Goal: Task Accomplishment & Management: Use online tool/utility

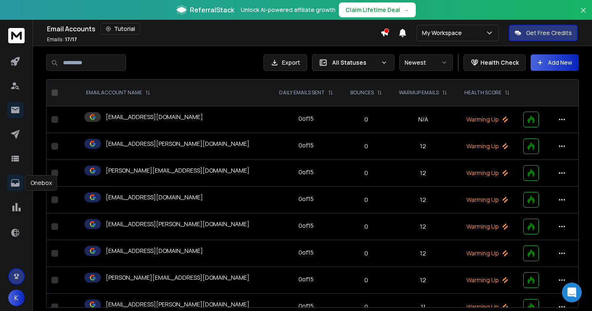
click at [16, 183] on icon at bounding box center [15, 182] width 9 height 7
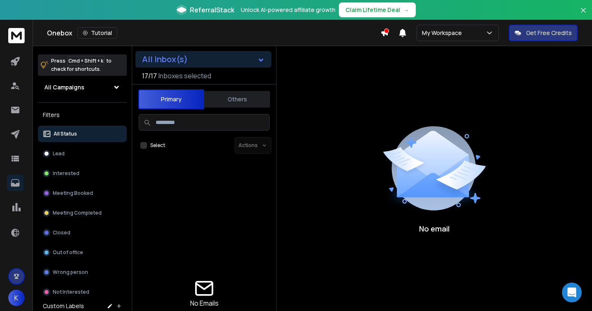
click at [259, 59] on icon at bounding box center [261, 59] width 5 height 3
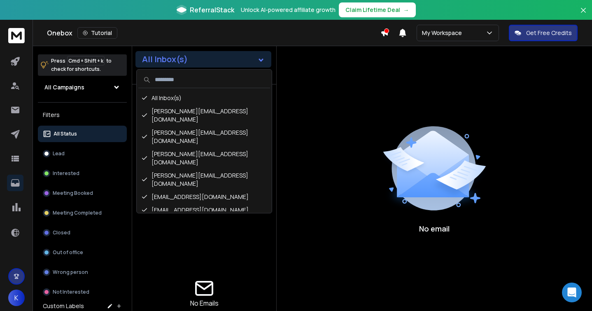
click at [259, 59] on icon at bounding box center [261, 59] width 5 height 3
click at [279, 70] on div "No email" at bounding box center [434, 178] width 315 height 264
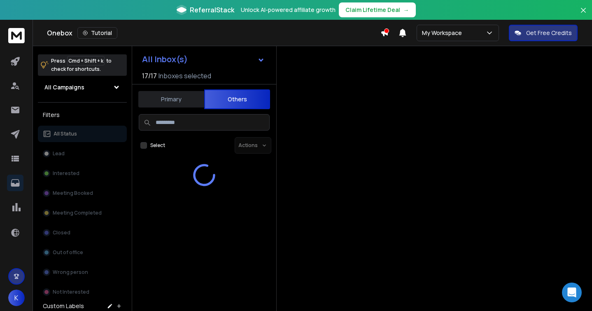
click at [227, 104] on button "Others" at bounding box center [237, 99] width 66 height 20
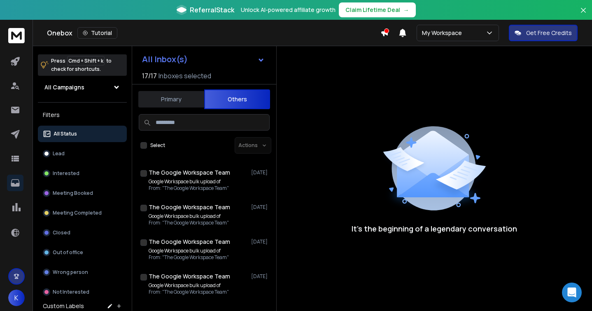
click at [191, 104] on button "Primary" at bounding box center [171, 99] width 66 height 18
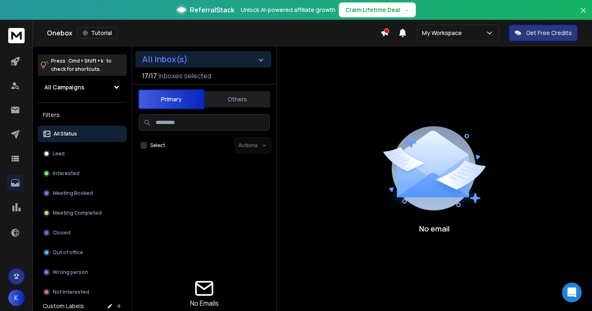
click at [260, 58] on icon at bounding box center [260, 59] width 7 height 7
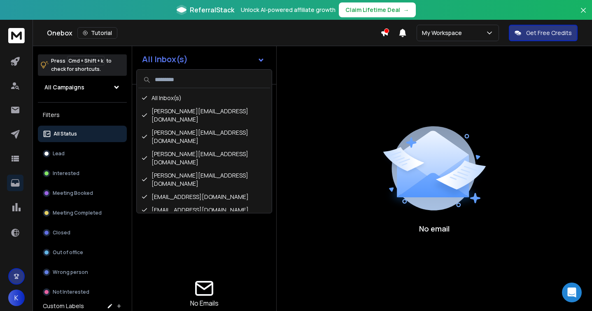
click at [228, 260] on div "No Emails" at bounding box center [204, 277] width 138 height 230
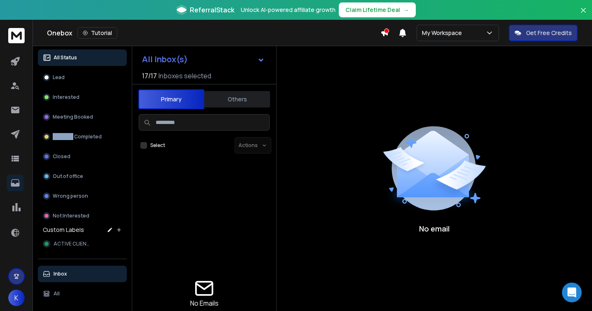
scroll to position [112, 0]
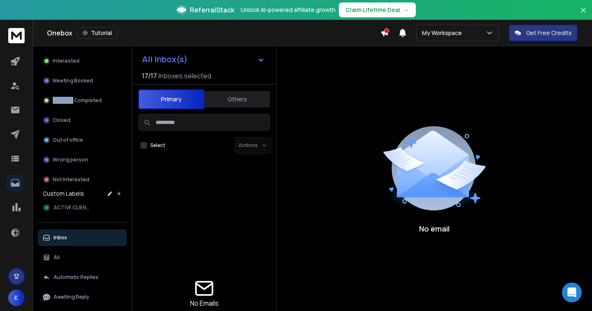
click at [108, 193] on icon at bounding box center [110, 193] width 5 height 5
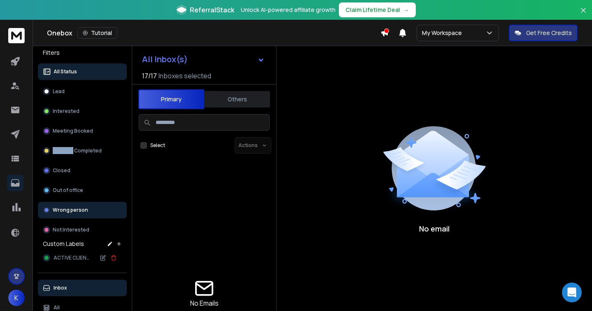
scroll to position [58, 0]
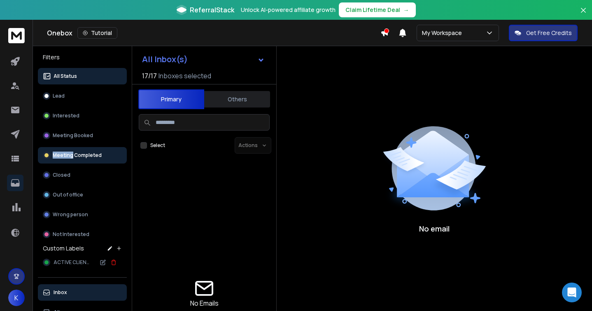
click at [101, 155] on button "Meeting Completed" at bounding box center [82, 155] width 89 height 16
click at [71, 76] on p "All Status" at bounding box center [65, 76] width 23 height 7
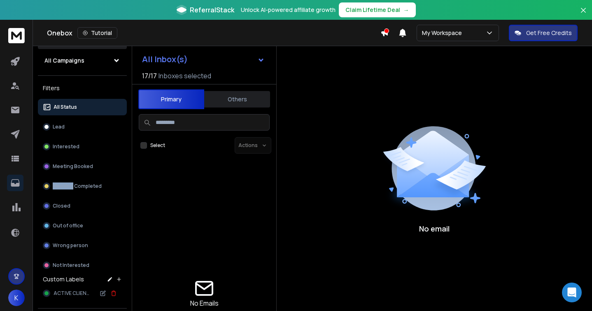
scroll to position [22, 0]
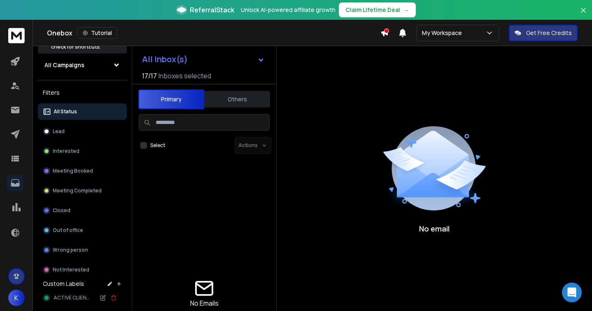
click at [53, 95] on h3 "Filters" at bounding box center [82, 93] width 89 height 12
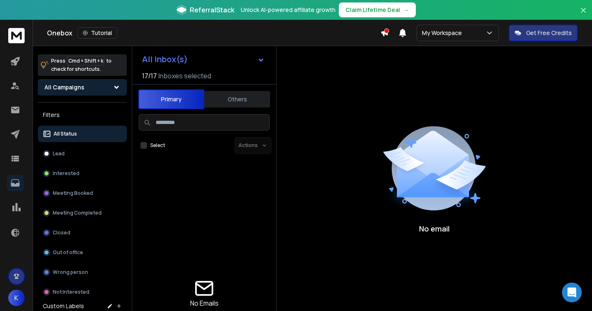
click at [117, 86] on icon at bounding box center [116, 87] width 7 height 7
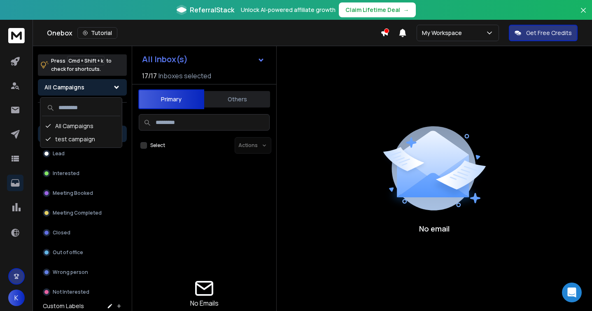
click at [117, 86] on icon at bounding box center [116, 87] width 7 height 7
click at [126, 91] on div "Press Cmd + Shift + k to check for shortcuts. All Campaigns All Campaigns Filte…" at bounding box center [82, 201] width 99 height 311
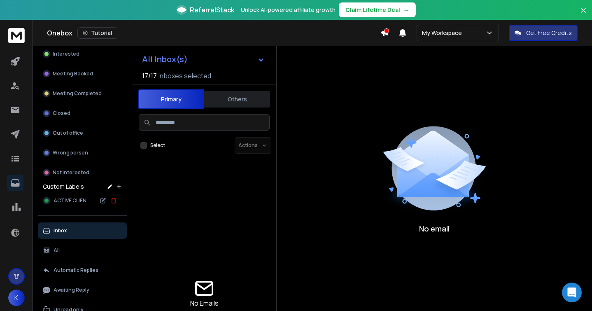
scroll to position [118, 0]
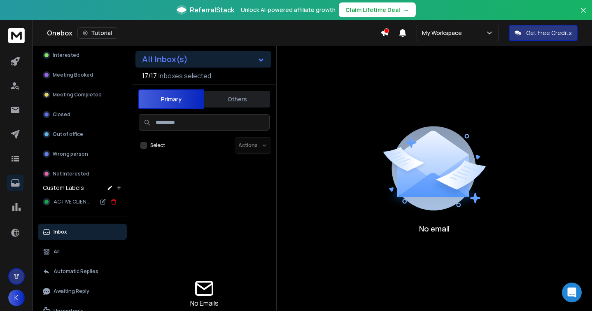
click at [261, 60] on icon at bounding box center [261, 59] width 5 height 3
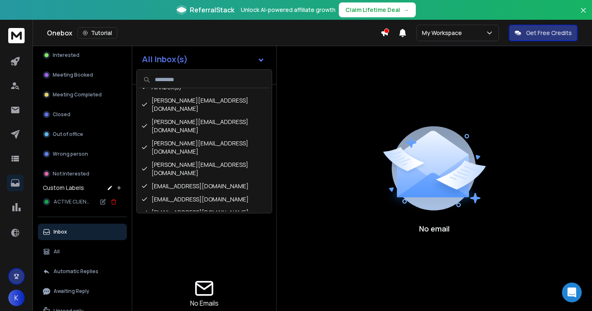
scroll to position [0, 0]
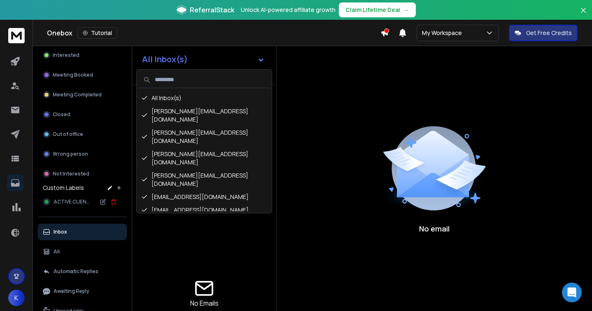
click at [133, 62] on div "All Inbox(s)" at bounding box center [204, 59] width 144 height 16
click at [135, 62] on div "All Inbox(s)" at bounding box center [204, 59] width 144 height 16
click at [286, 109] on div "No email" at bounding box center [434, 178] width 315 height 264
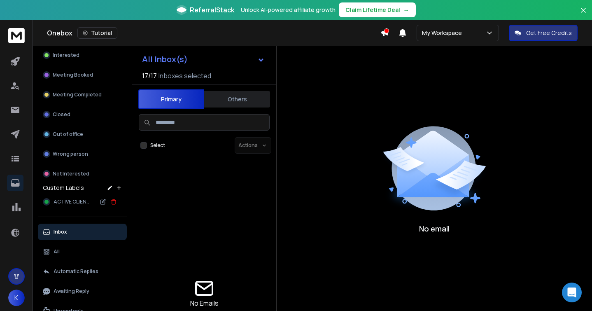
click at [240, 99] on button "Others" at bounding box center [237, 99] width 66 height 18
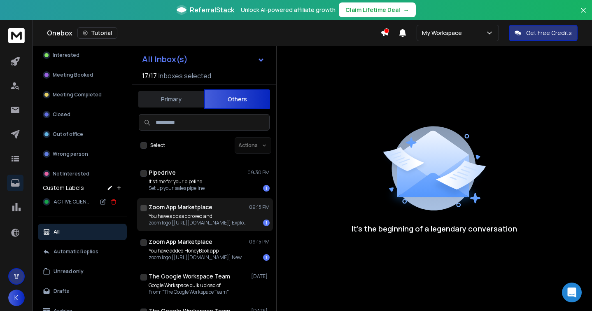
click at [213, 210] on div "Zoom App Marketplace 09:15 PM" at bounding box center [209, 207] width 121 height 8
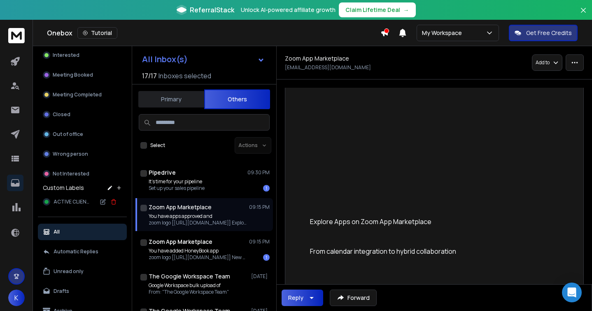
scroll to position [135, 0]
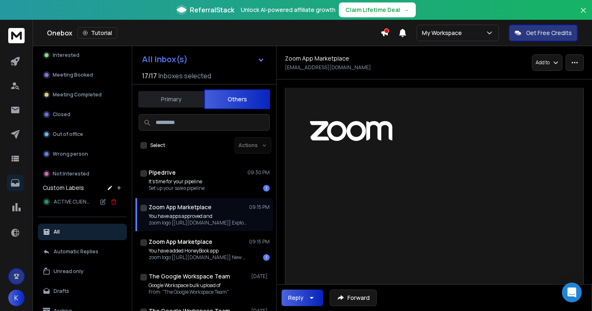
click at [311, 299] on icon "button" at bounding box center [312, 298] width 10 height 10
click at [312, 261] on div "Reply" at bounding box center [301, 260] width 43 height 16
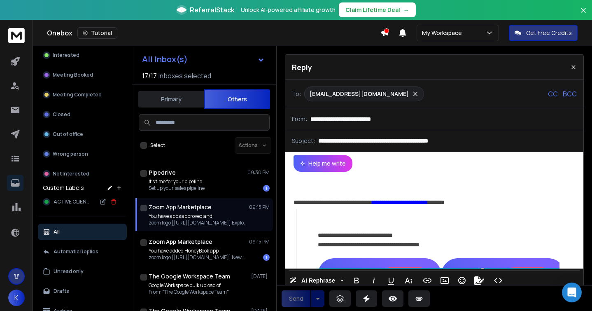
scroll to position [0, 0]
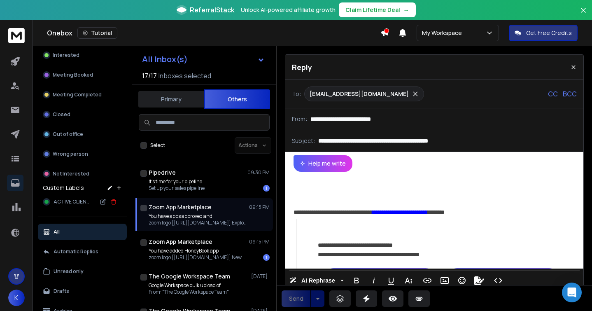
click at [570, 68] on icon at bounding box center [573, 67] width 7 height 7
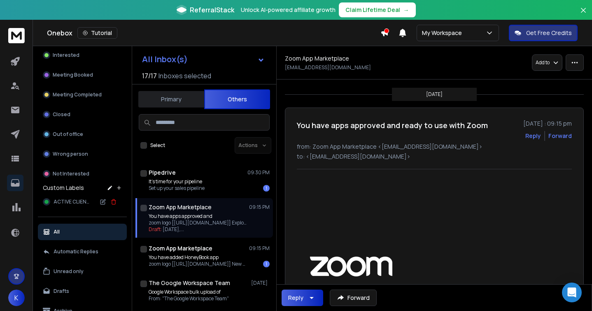
click at [174, 103] on button "Primary" at bounding box center [171, 99] width 66 height 18
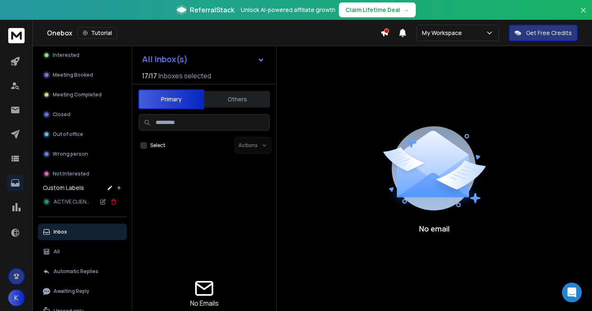
click at [231, 98] on button "Others" at bounding box center [237, 99] width 66 height 18
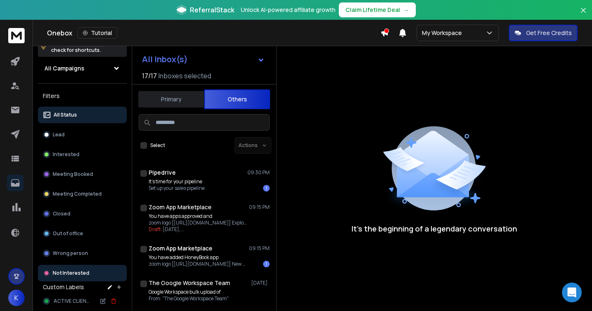
scroll to position [23, 0]
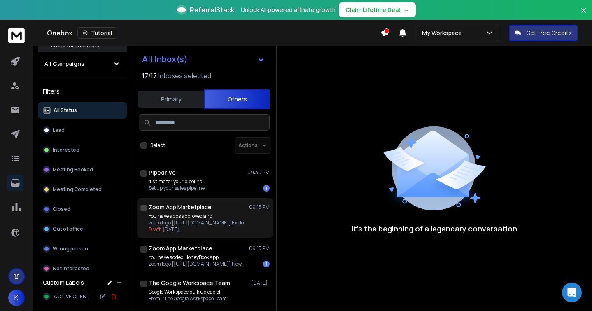
click at [232, 216] on p "You have apps approved and" at bounding box center [198, 216] width 99 height 7
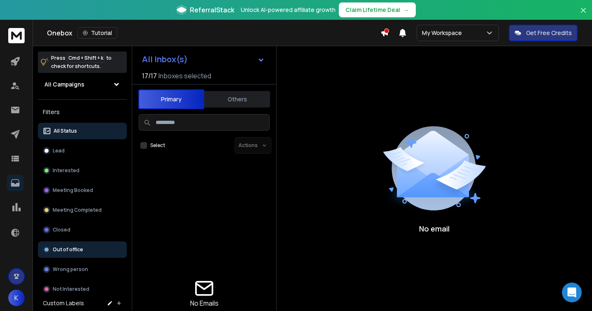
scroll to position [2, 0]
drag, startPoint x: 83, startPoint y: 153, endPoint x: 86, endPoint y: 180, distance: 27.4
click at [86, 180] on div "All Status Lead Interested Meeting Booked Meeting Completed Closed Out of offic…" at bounding box center [82, 210] width 89 height 175
click at [52, 114] on h3 "Filters" at bounding box center [82, 113] width 89 height 12
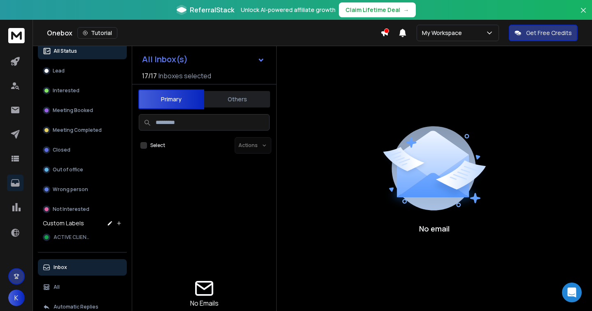
scroll to position [81, 0]
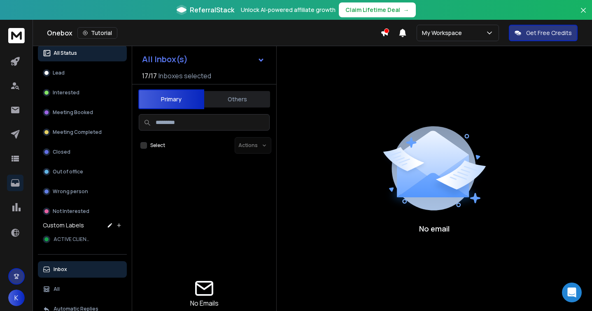
click at [223, 104] on button "Others" at bounding box center [237, 99] width 66 height 18
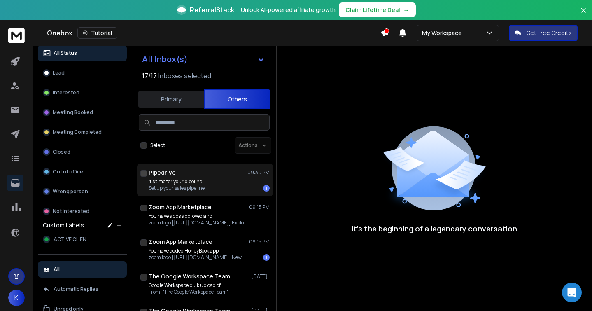
click at [198, 175] on div "Pipedrive 09:30 PM" at bounding box center [209, 172] width 121 height 8
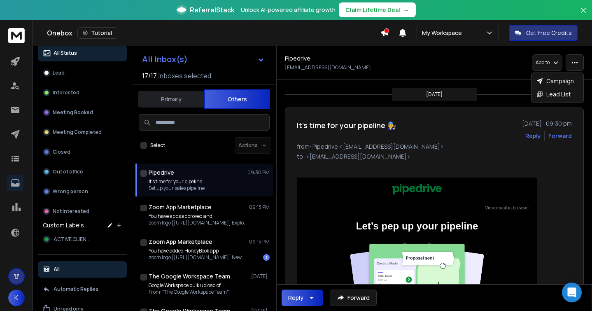
click at [546, 63] on p "Add to" at bounding box center [543, 62] width 14 height 7
click at [569, 62] on button "button" at bounding box center [575, 62] width 18 height 16
click at [554, 65] on div "Add to" at bounding box center [547, 63] width 30 height 16
click at [316, 90] on div "[DATE]" at bounding box center [434, 94] width 299 height 13
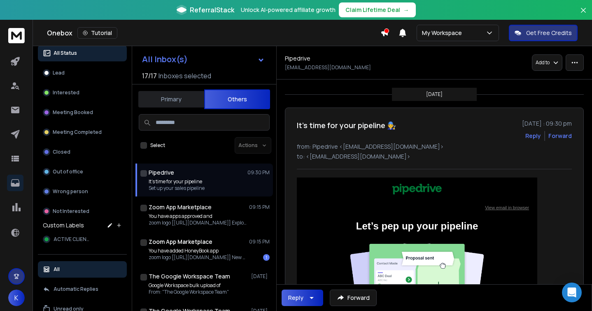
click at [108, 225] on icon at bounding box center [110, 225] width 5 height 5
click at [117, 226] on icon at bounding box center [119, 225] width 6 height 6
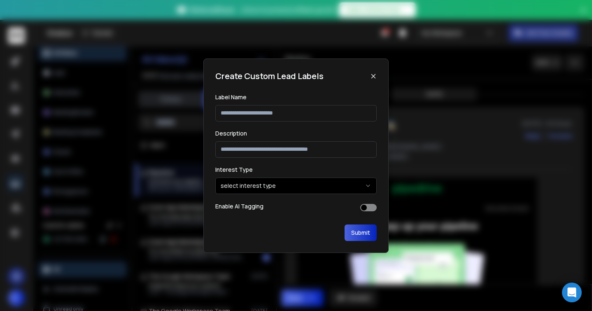
click at [294, 185] on button "select interest type" at bounding box center [295, 185] width 161 height 16
click at [312, 164] on div "Interest Type select interest type ******** ******** *******" at bounding box center [295, 179] width 161 height 30
click at [374, 77] on icon at bounding box center [373, 76] width 7 height 7
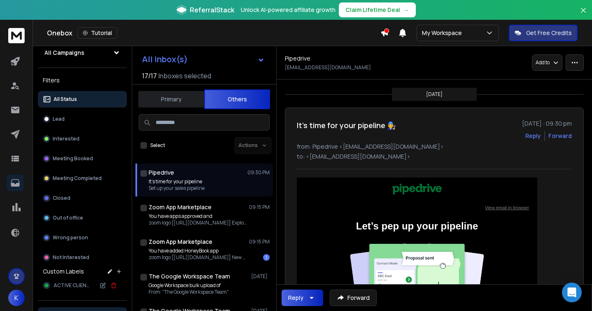
scroll to position [30, 0]
